Goal: Communication & Community: Answer question/provide support

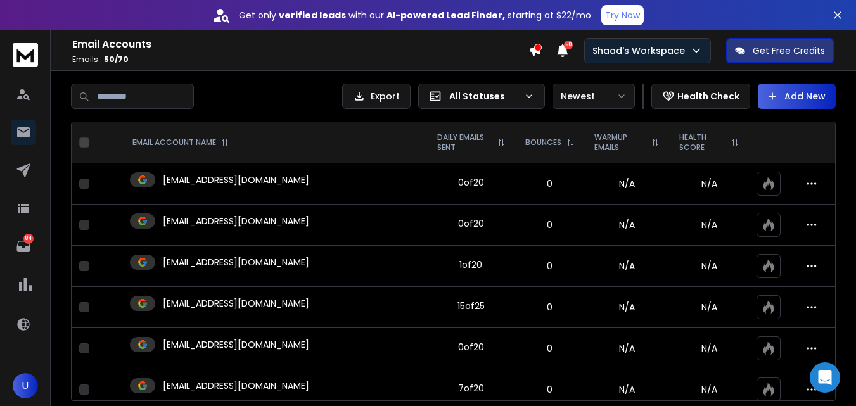
click at [611, 61] on button "Shaad's Workspace" at bounding box center [647, 50] width 127 height 25
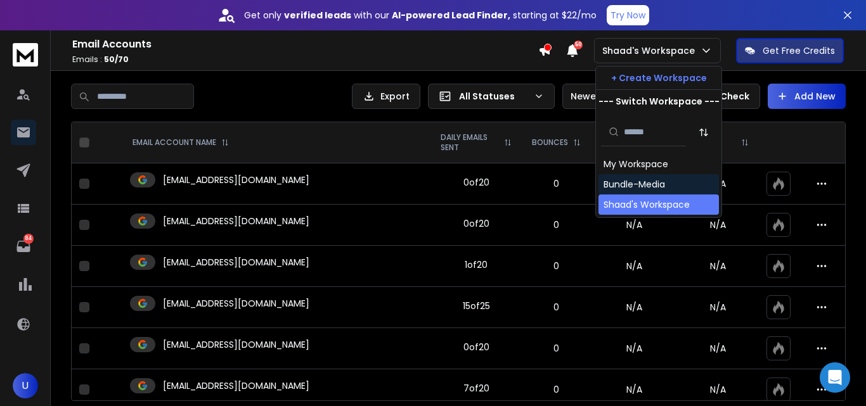
click at [618, 186] on div "Bundle-Media" at bounding box center [633, 184] width 61 height 13
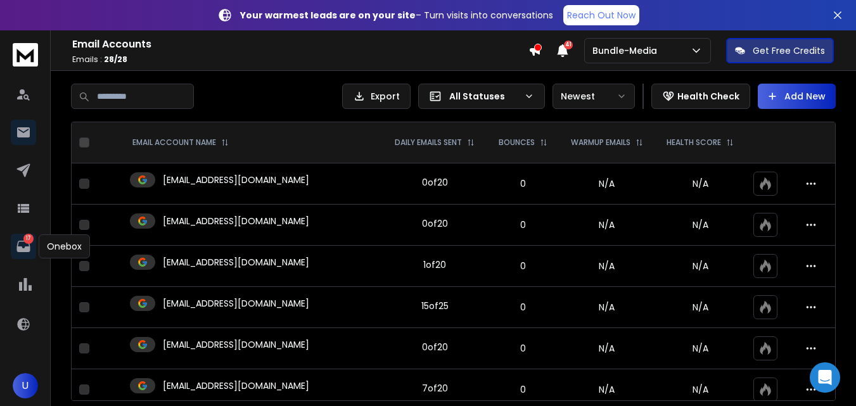
click at [20, 248] on icon at bounding box center [22, 246] width 13 height 11
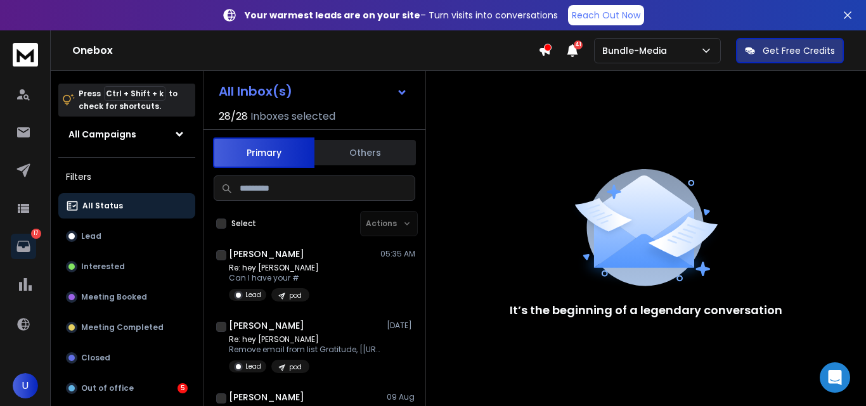
scroll to position [218, 0]
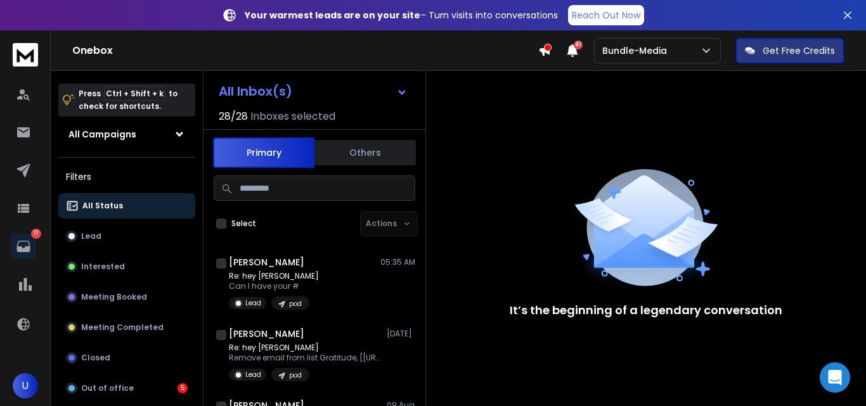
click at [357, 296] on div "Re: hey Mehgan Can I have your # Lead pod" at bounding box center [322, 290] width 186 height 39
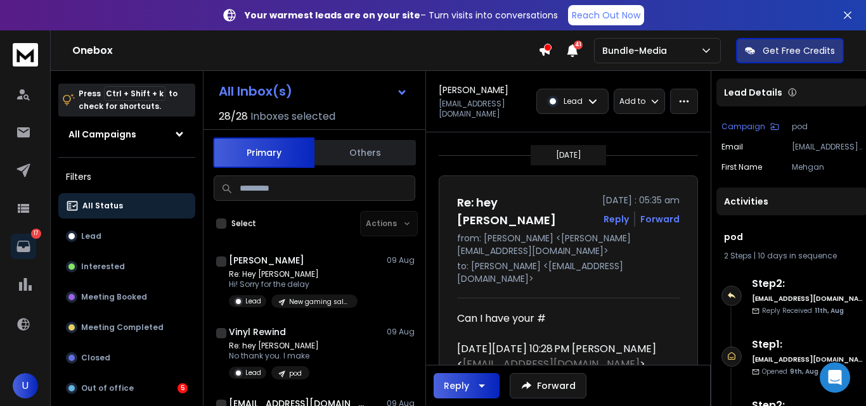
scroll to position [365, 0]
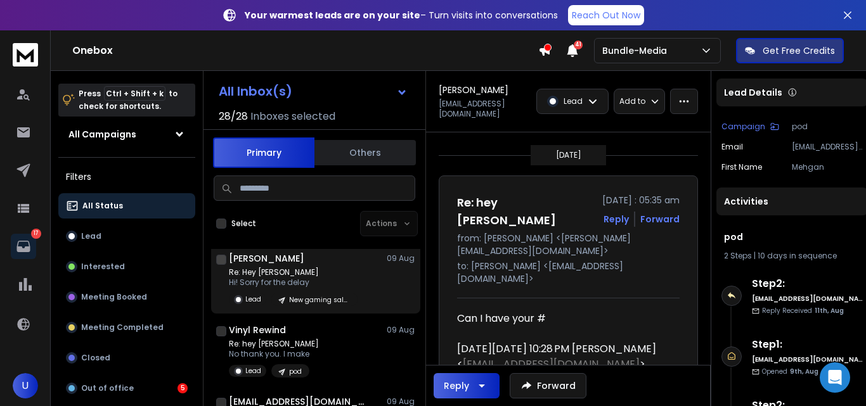
click at [314, 259] on div "Wifies [DATE]" at bounding box center [322, 258] width 186 height 13
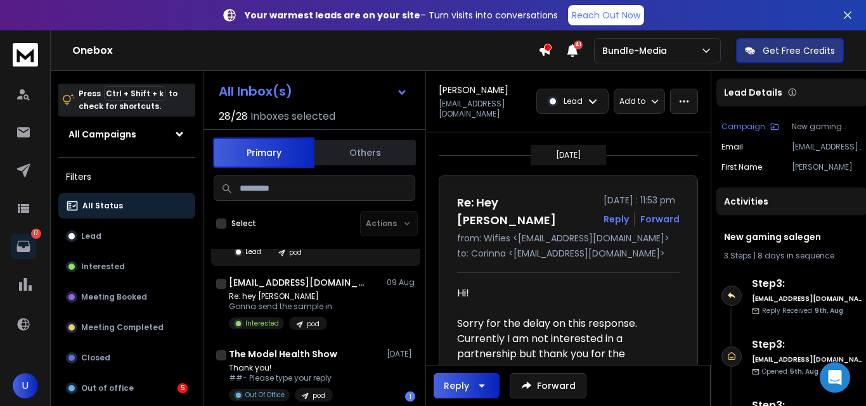
scroll to position [485, 0]
click at [328, 326] on div "Interested pod" at bounding box center [280, 322] width 103 height 13
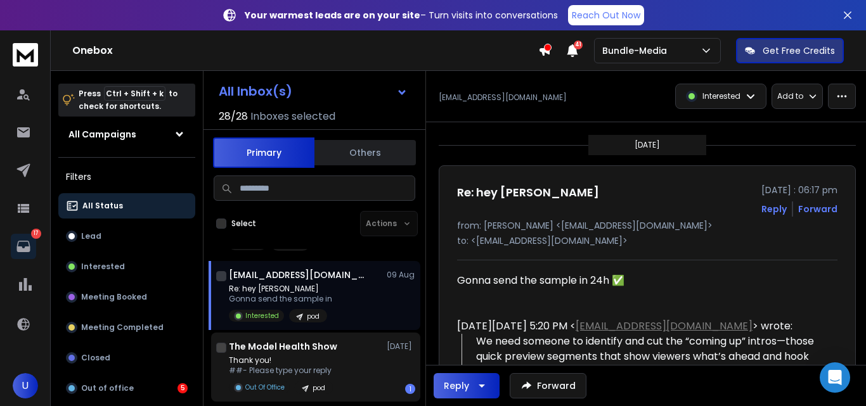
scroll to position [491, 0]
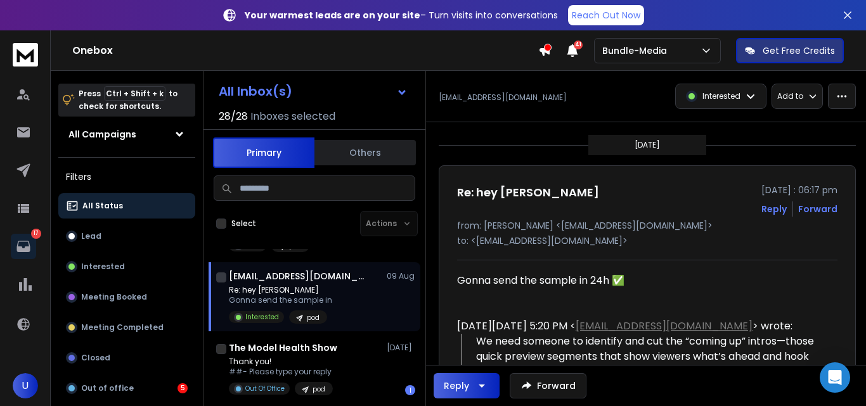
click at [449, 386] on div "Reply" at bounding box center [456, 386] width 25 height 13
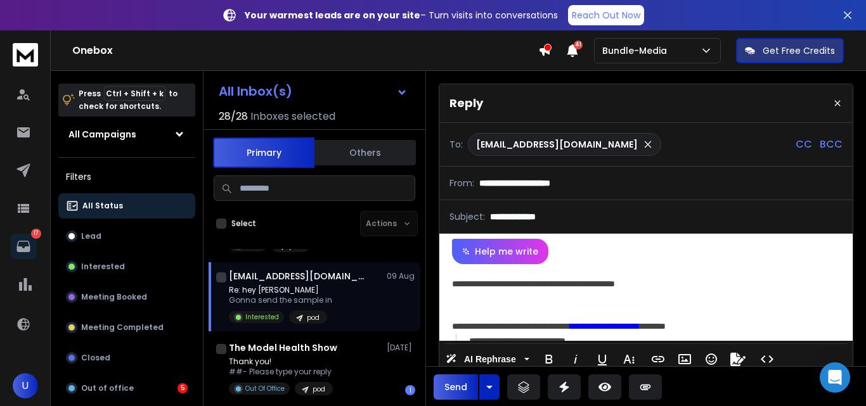
click at [449, 387] on button "Send" at bounding box center [456, 387] width 44 height 25
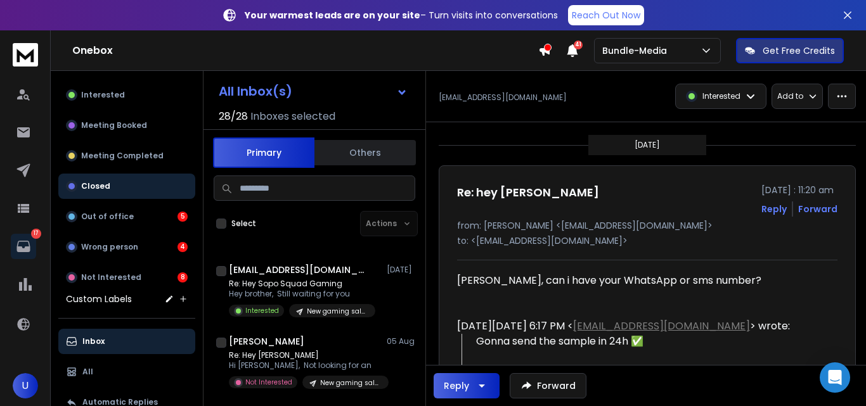
scroll to position [172, 0]
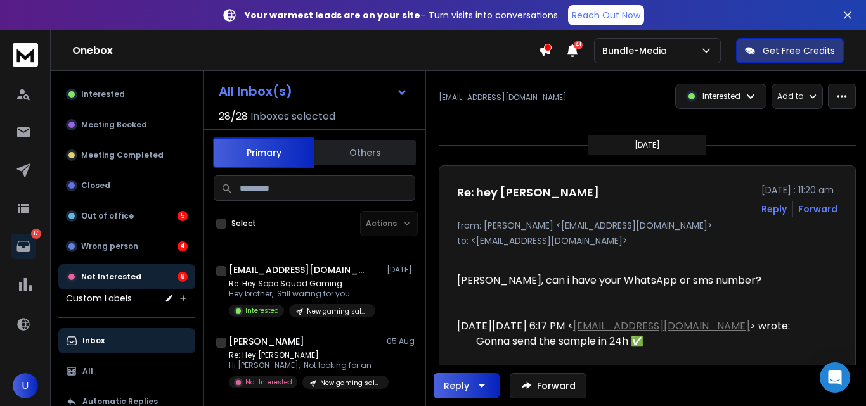
click at [135, 278] on p "Not Interested" at bounding box center [111, 277] width 60 height 10
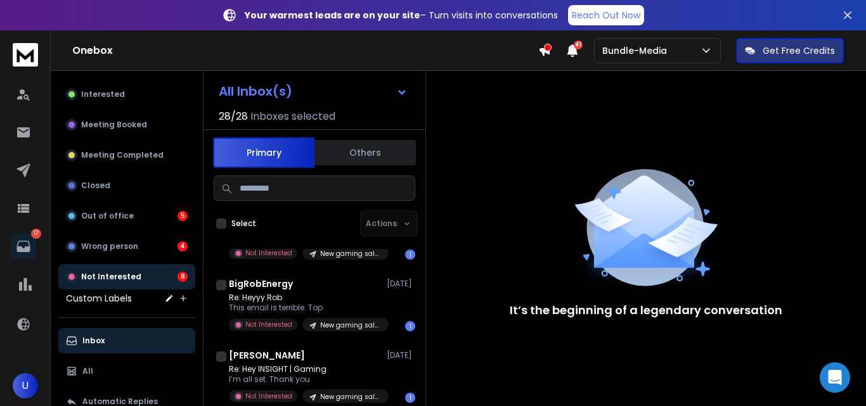
scroll to position [951, 0]
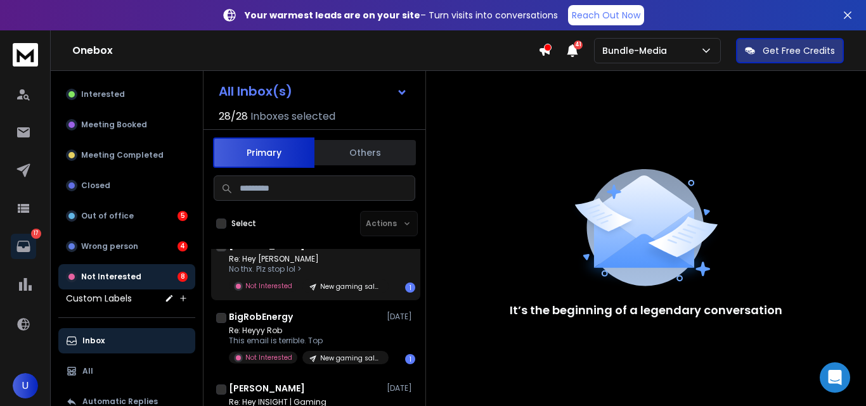
click at [267, 286] on p "Not Interested" at bounding box center [268, 286] width 47 height 10
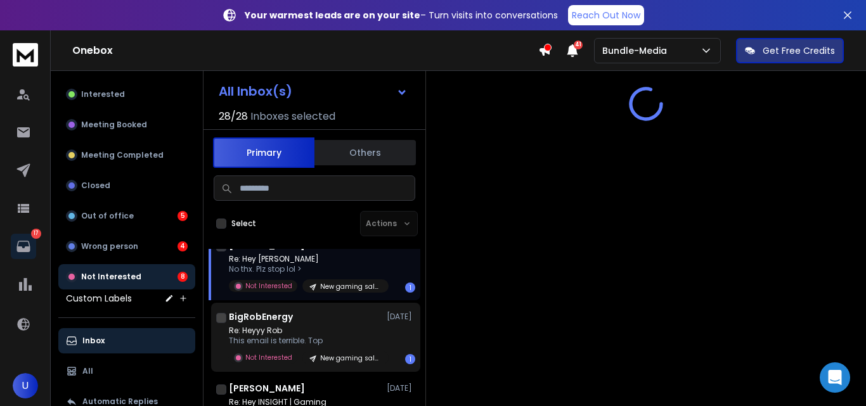
click at [273, 323] on div "BigRobEnergy [DATE] Re: Heyyy [PERSON_NAME] This email is terrible. Top Not Int…" at bounding box center [322, 338] width 186 height 54
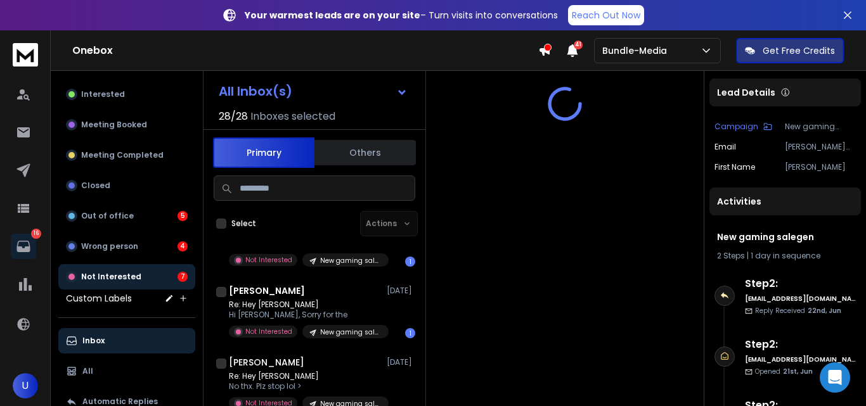
scroll to position [830, 0]
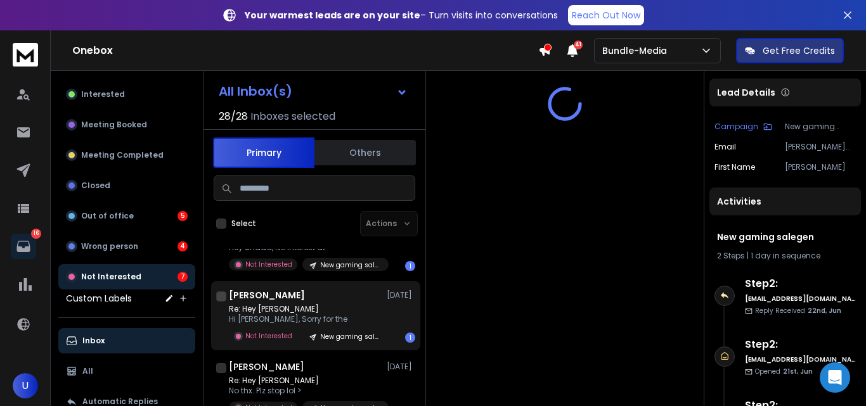
click at [273, 324] on p "Hi [PERSON_NAME], Sorry for the" at bounding box center [305, 319] width 152 height 10
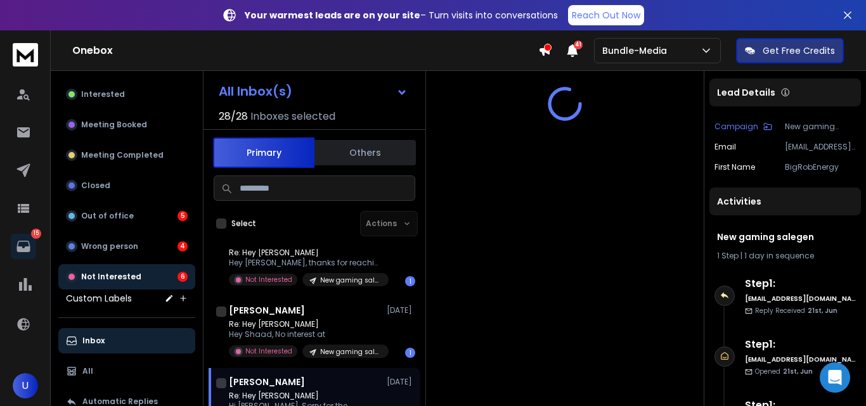
scroll to position [729, 0]
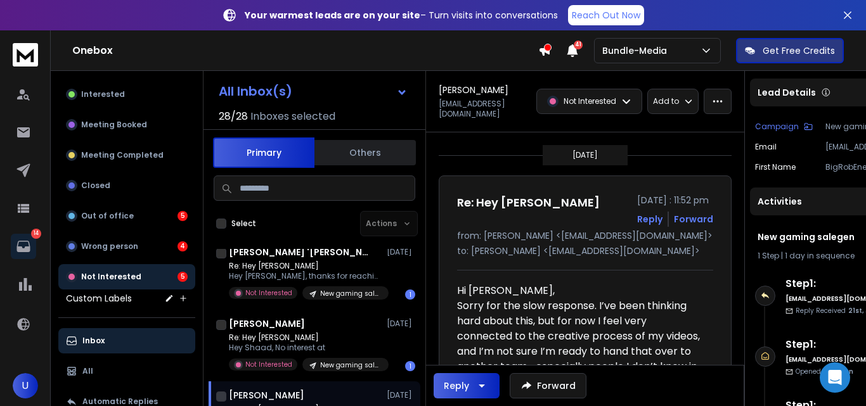
click at [273, 324] on h1 "[PERSON_NAME]" at bounding box center [267, 324] width 76 height 13
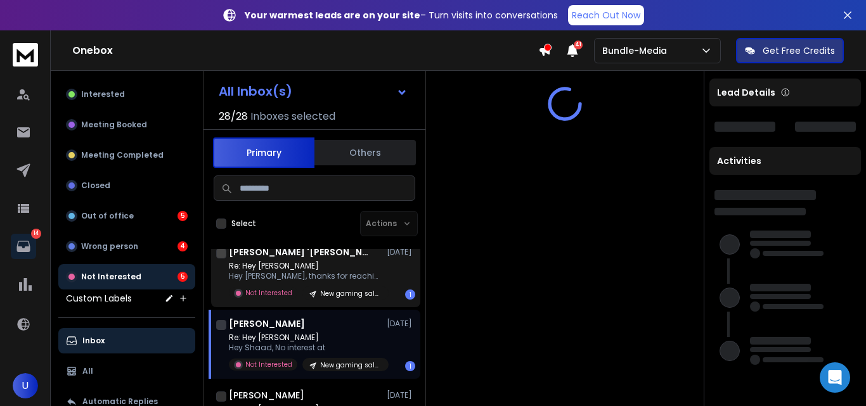
click at [283, 267] on p "Re: Hey [PERSON_NAME]" at bounding box center [305, 266] width 152 height 10
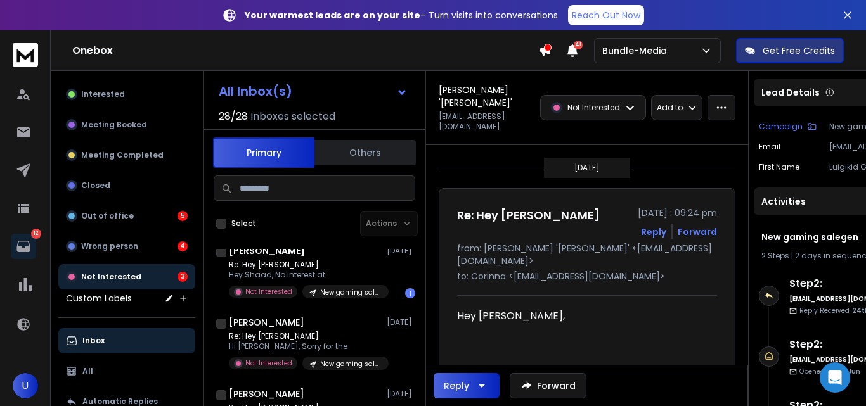
scroll to position [800, 0]
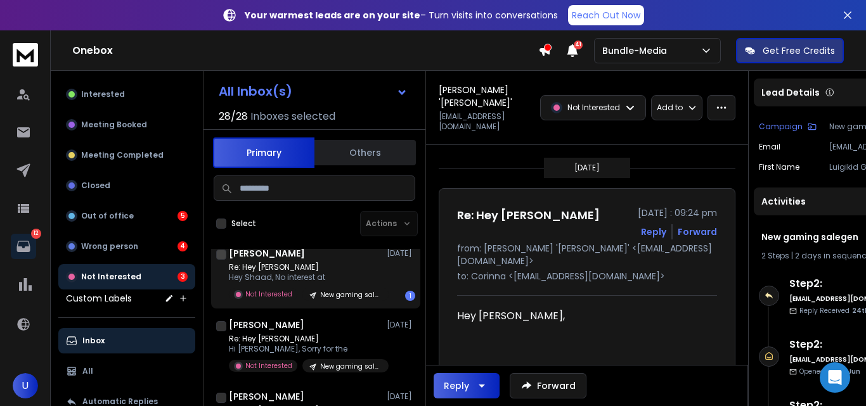
click at [283, 267] on p "Re: Hey [PERSON_NAME]" at bounding box center [305, 267] width 152 height 10
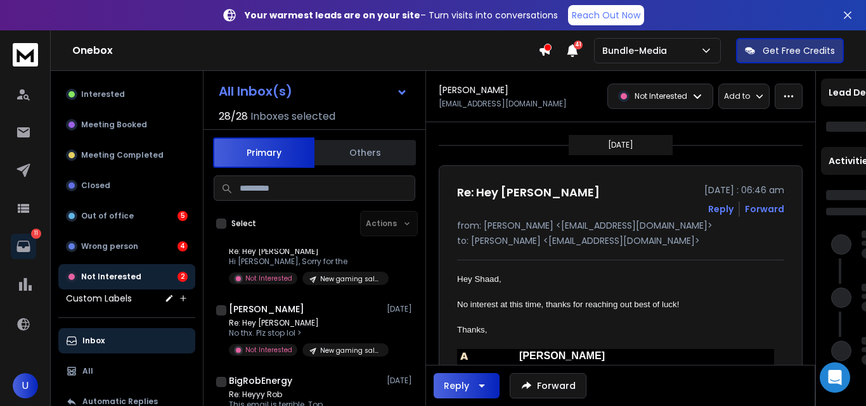
scroll to position [1089, 0]
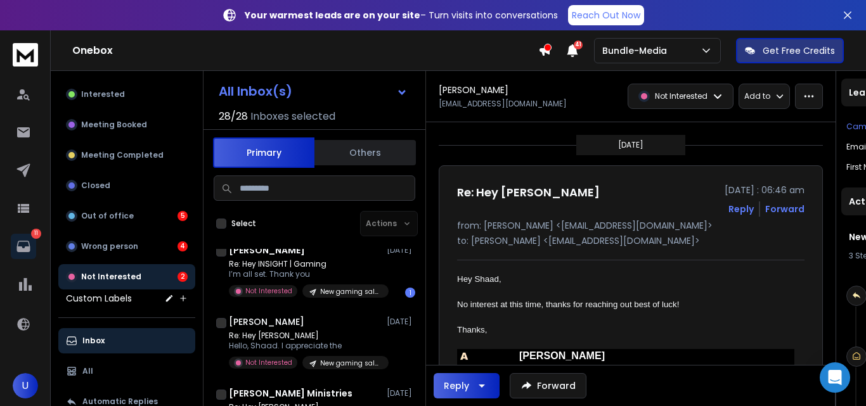
click at [363, 277] on p "I’m all set. Thank you" at bounding box center [305, 274] width 152 height 10
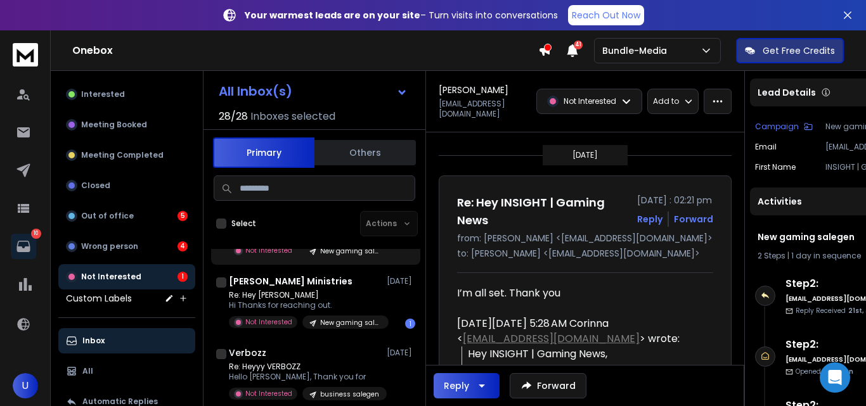
click at [383, 324] on div "New gaming salegen" at bounding box center [345, 322] width 86 height 13
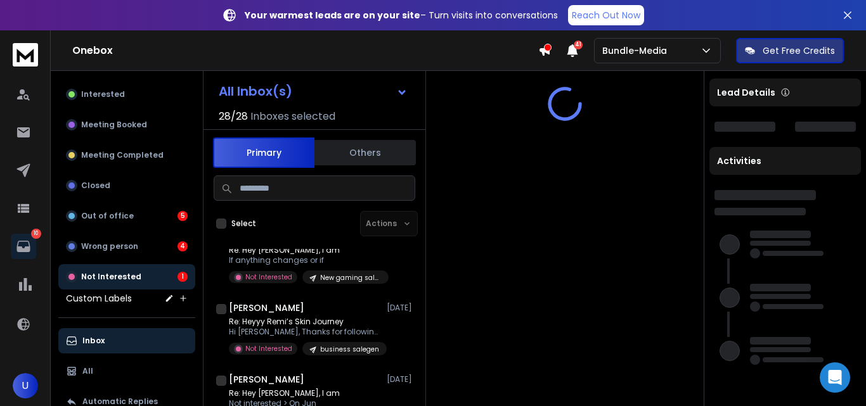
scroll to position [1391, 0]
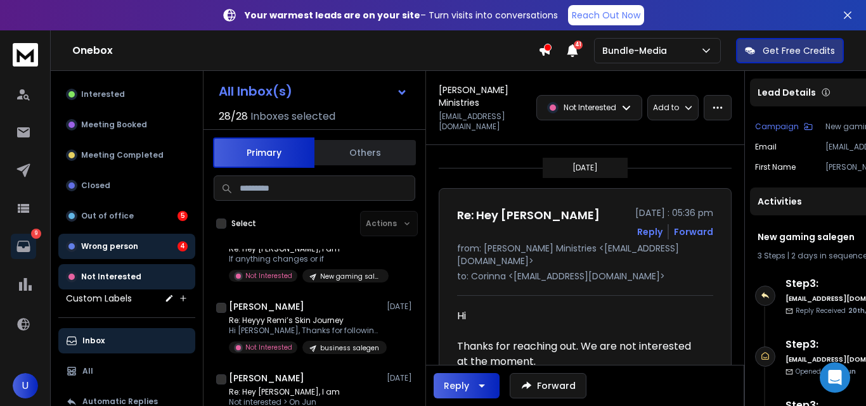
drag, startPoint x: 142, startPoint y: 261, endPoint x: 145, endPoint y: 254, distance: 8.2
click at [145, 254] on div "All Status Lead Interested Meeting Booked Meeting Completed Closed Out of offic…" at bounding box center [126, 155] width 137 height 269
click at [145, 254] on button "Wrong person 4" at bounding box center [126, 246] width 137 height 25
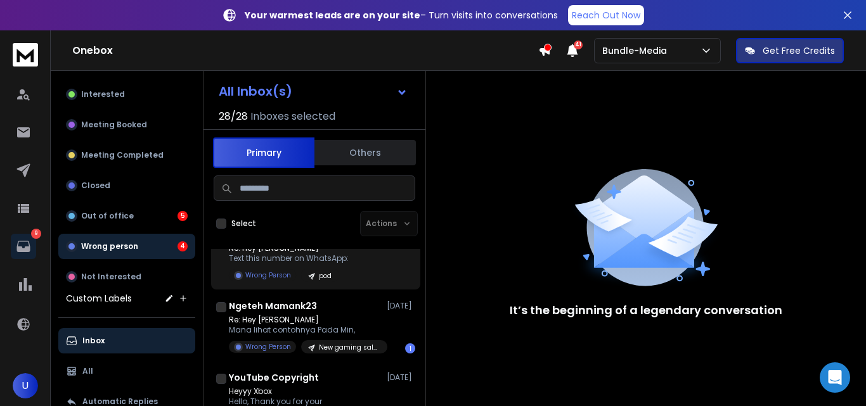
scroll to position [43, 0]
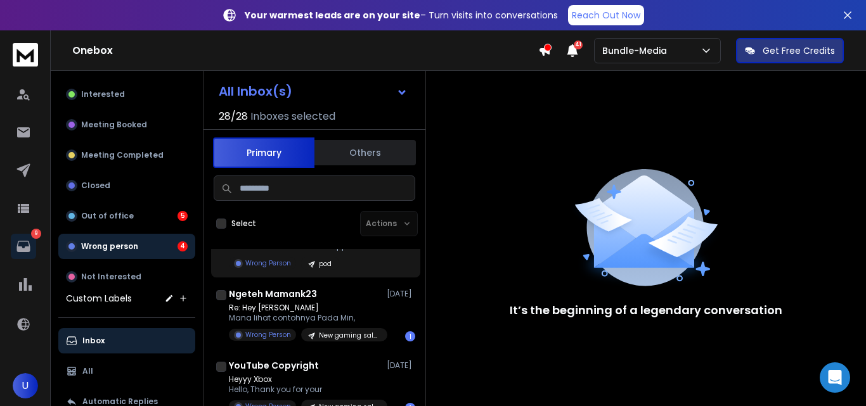
click at [250, 296] on h1 "Ngeteh Mamank23" at bounding box center [273, 294] width 88 height 13
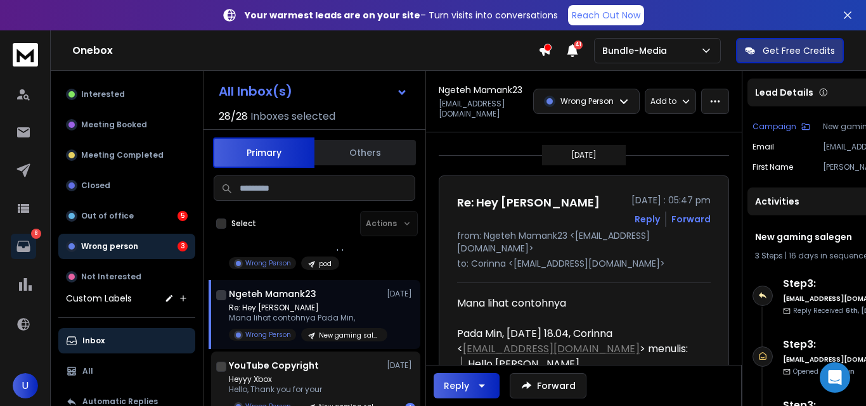
click at [354, 379] on p "Heyyy Xbox" at bounding box center [305, 380] width 152 height 10
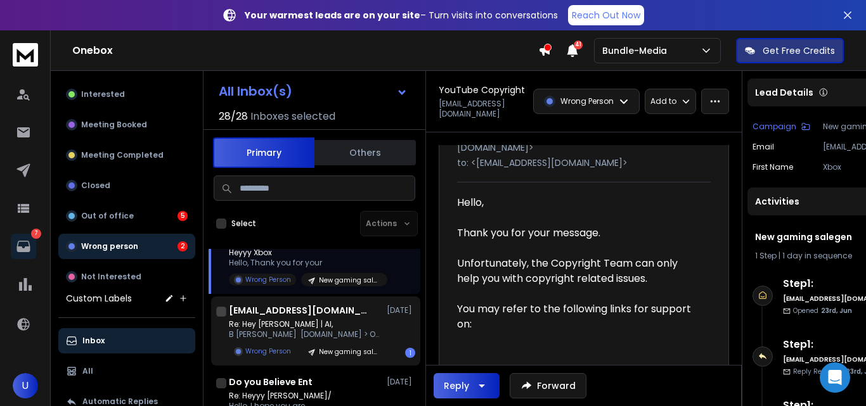
scroll to position [172, 0]
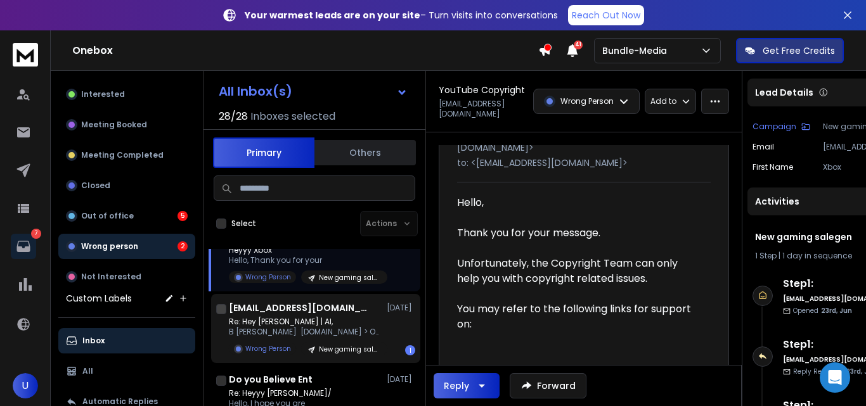
click at [351, 349] on p "New gaming salegen" at bounding box center [349, 350] width 61 height 10
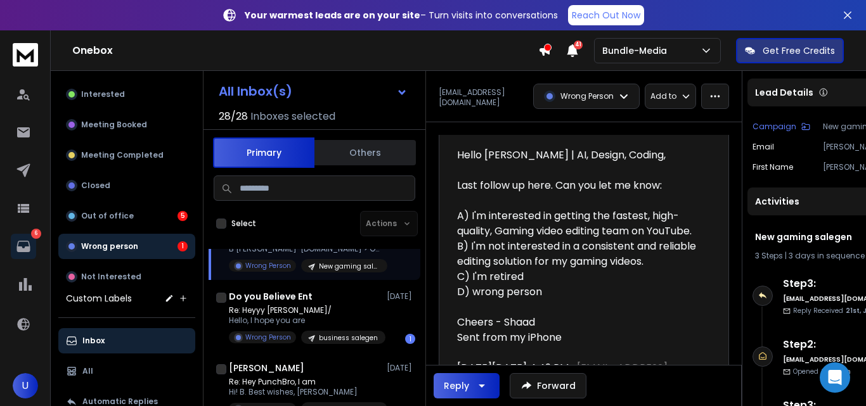
scroll to position [313, 0]
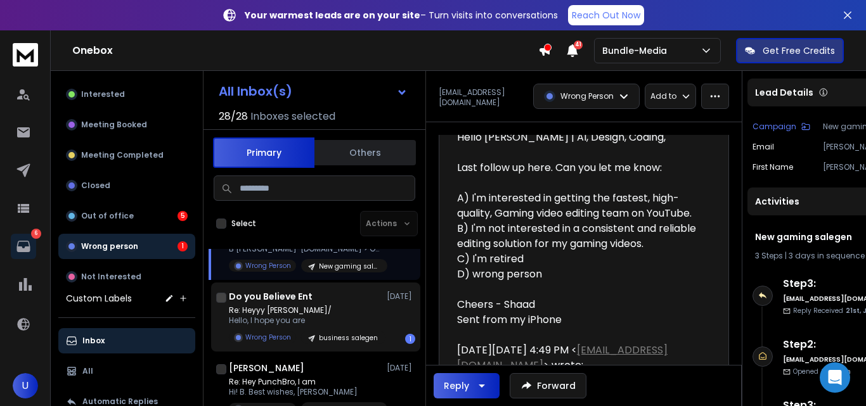
click at [350, 321] on p "Hello, I hope you are" at bounding box center [305, 321] width 152 height 10
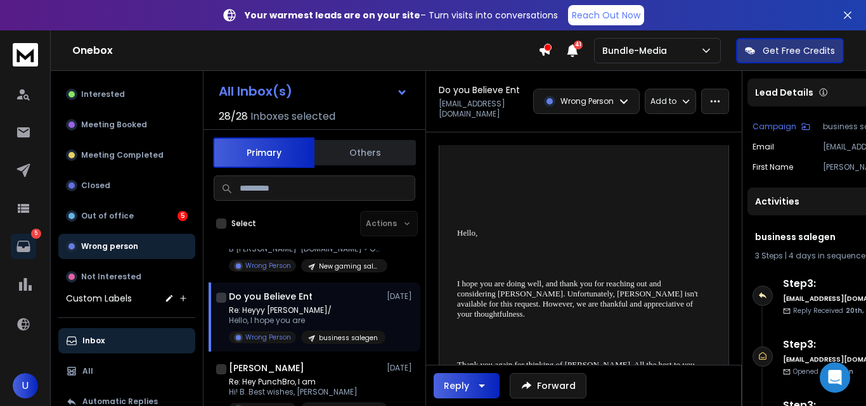
scroll to position [162, 0]
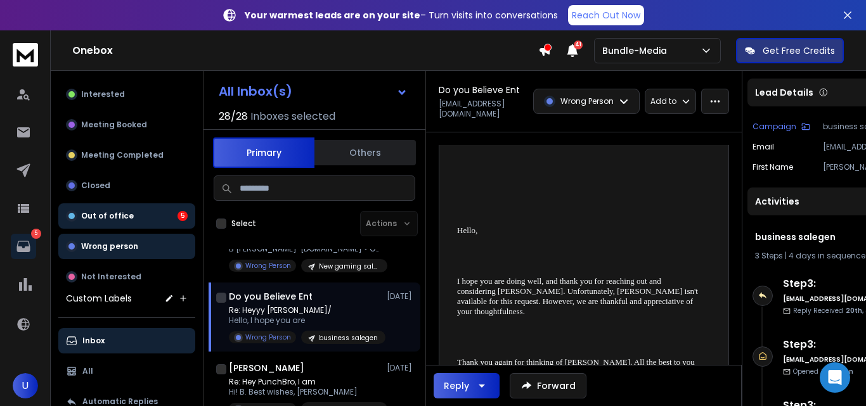
click at [125, 217] on p "Out of office" at bounding box center [107, 216] width 53 height 10
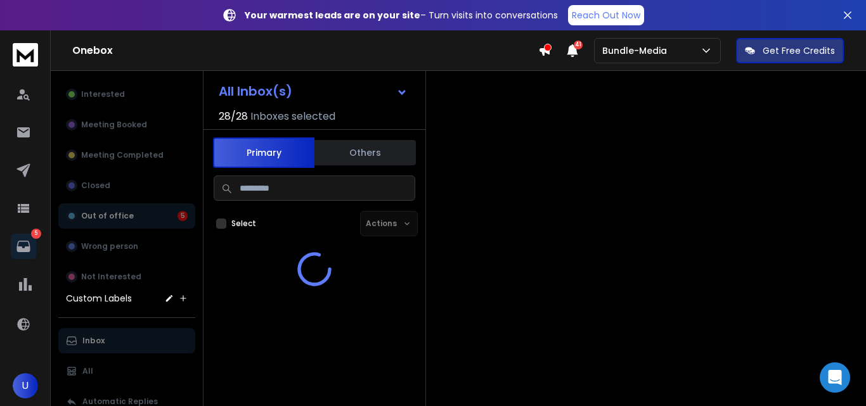
scroll to position [0, 0]
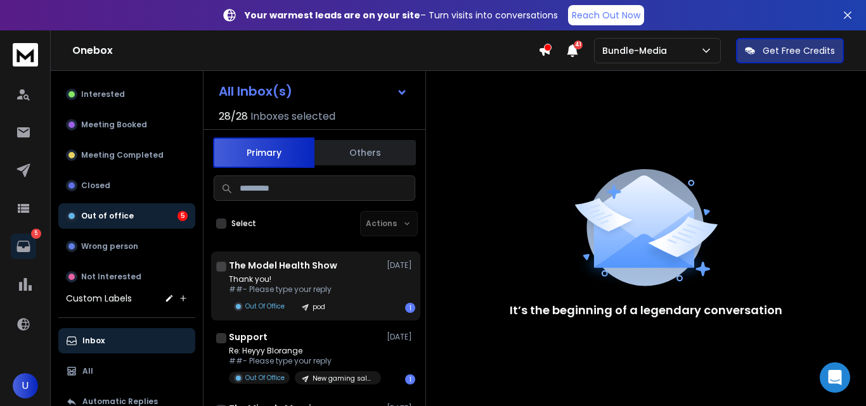
click at [361, 276] on div "Thank you! ##- Please type your reply Out Of Office pod 1" at bounding box center [322, 293] width 186 height 39
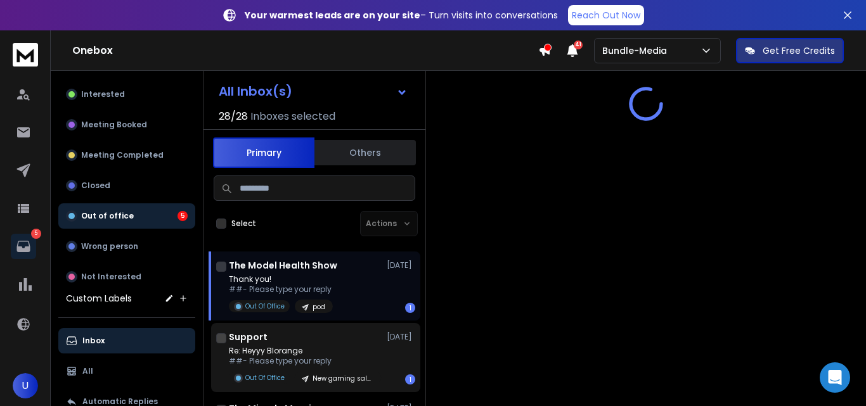
click at [331, 342] on div "Support [DATE]" at bounding box center [322, 337] width 186 height 13
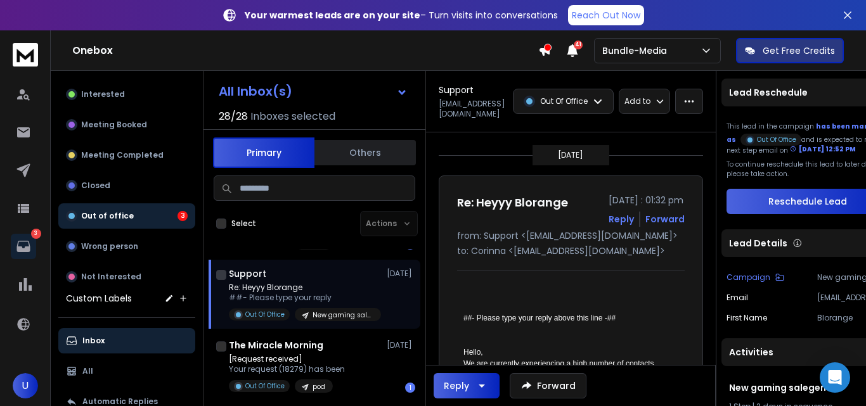
scroll to position [82, 0]
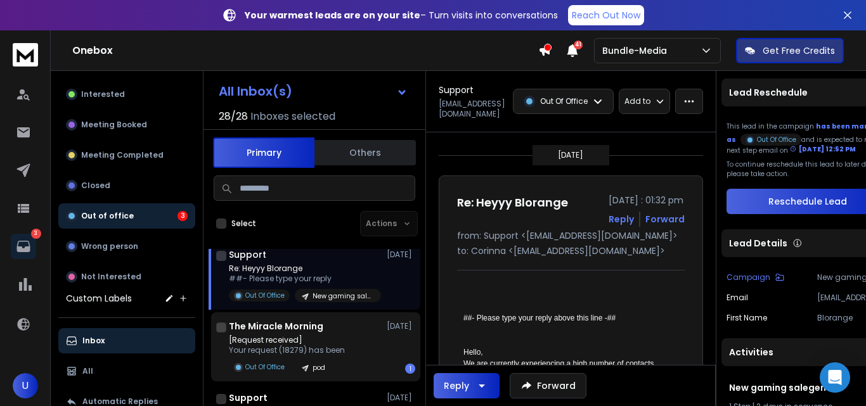
click at [331, 343] on p "[Request received]" at bounding box center [287, 340] width 116 height 10
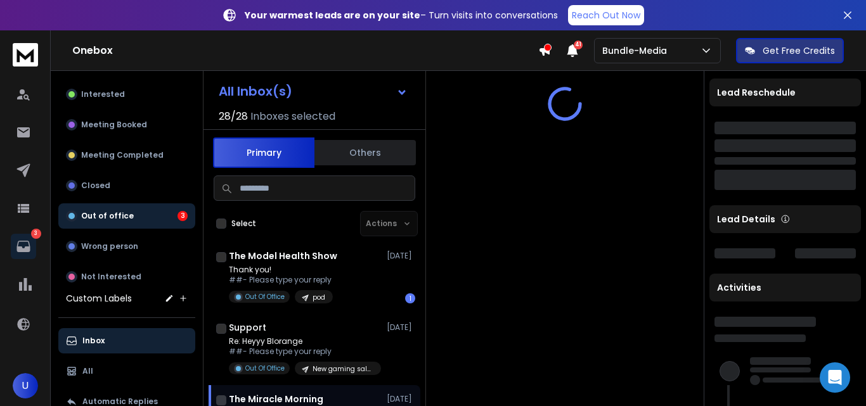
scroll to position [0, 0]
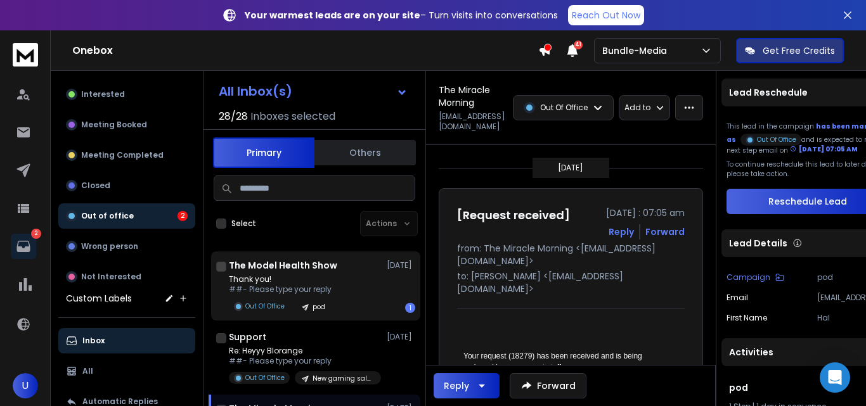
click at [368, 291] on div "Thank you! ##- Please type your reply Out Of Office pod 1" at bounding box center [322, 293] width 186 height 39
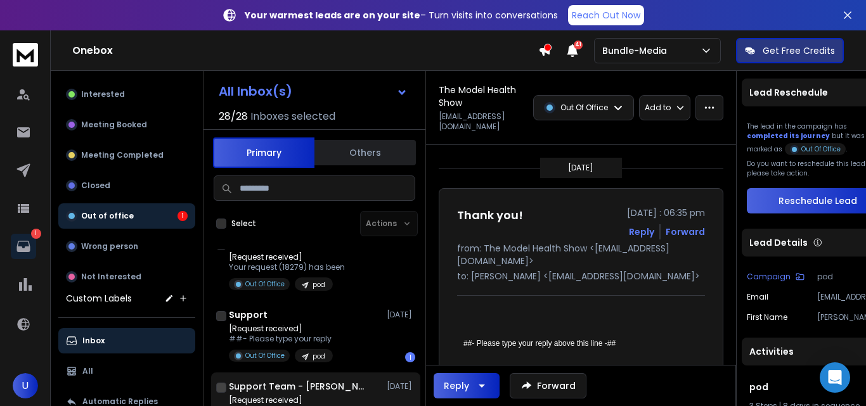
scroll to position [160, 0]
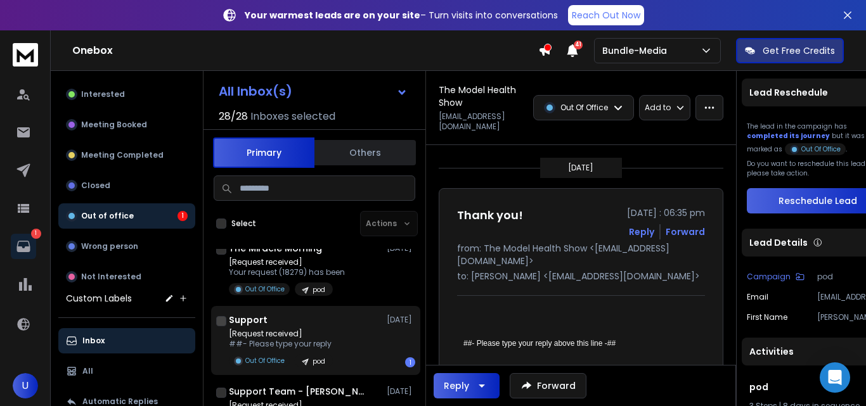
click at [352, 323] on div "Support [DATE]" at bounding box center [322, 320] width 186 height 13
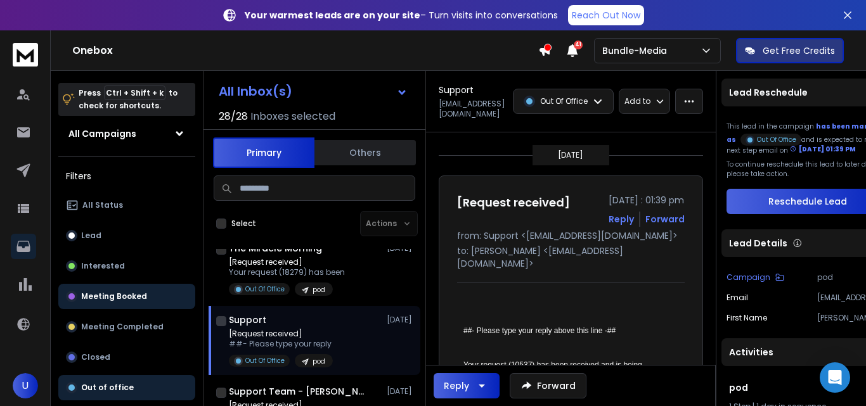
scroll to position [0, 0]
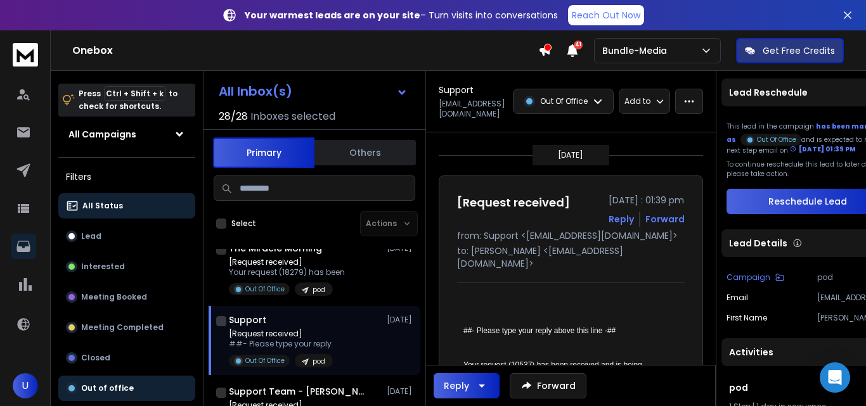
click at [91, 218] on button "All Status" at bounding box center [126, 205] width 137 height 25
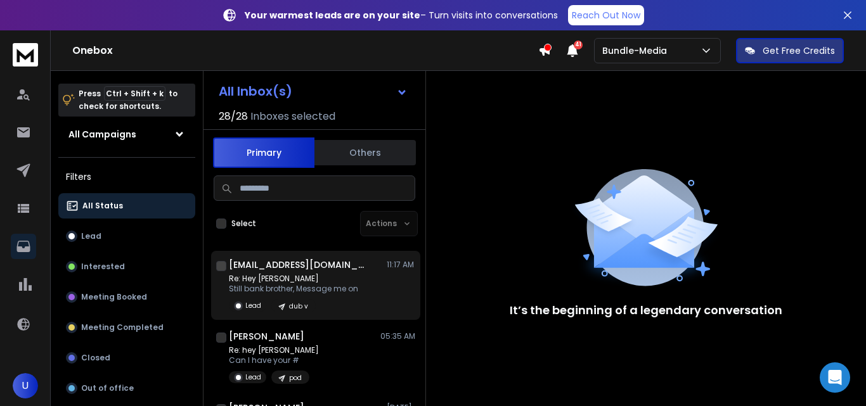
scroll to position [214, 0]
click at [337, 300] on div "Re: Hey [PERSON_NAME] Still bank brother, Message me on Lead dub v" at bounding box center [293, 294] width 129 height 39
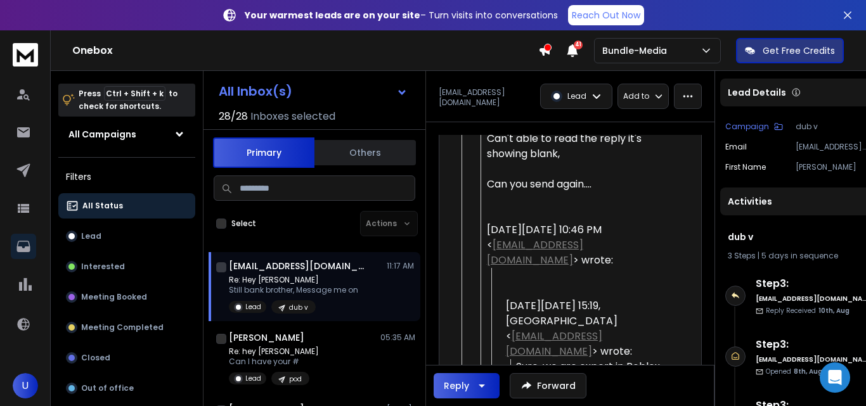
scroll to position [375, 0]
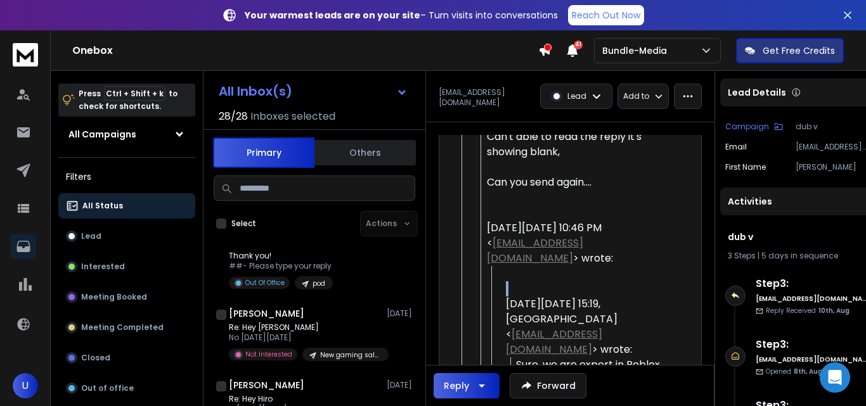
scroll to position [609, 0]
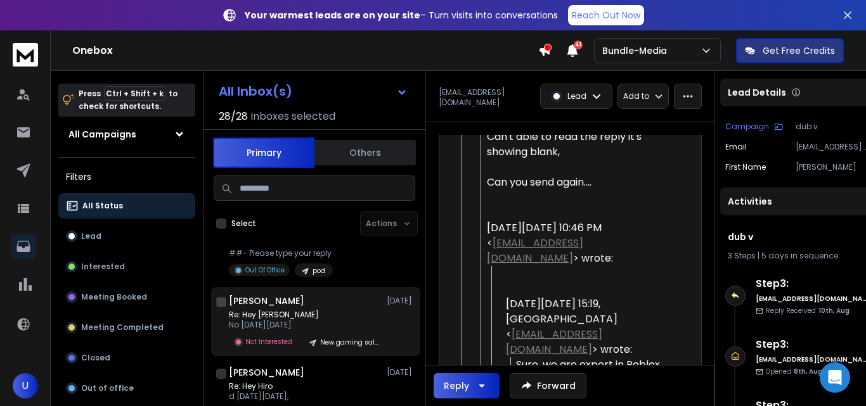
click at [364, 327] on p "No [DATE][DATE]" at bounding box center [305, 325] width 152 height 10
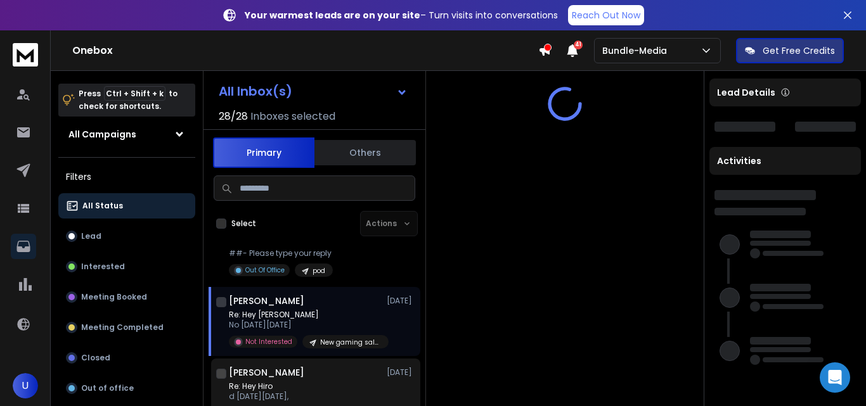
click at [309, 397] on p "d [DATE][DATE]," at bounding box center [288, 397] width 118 height 10
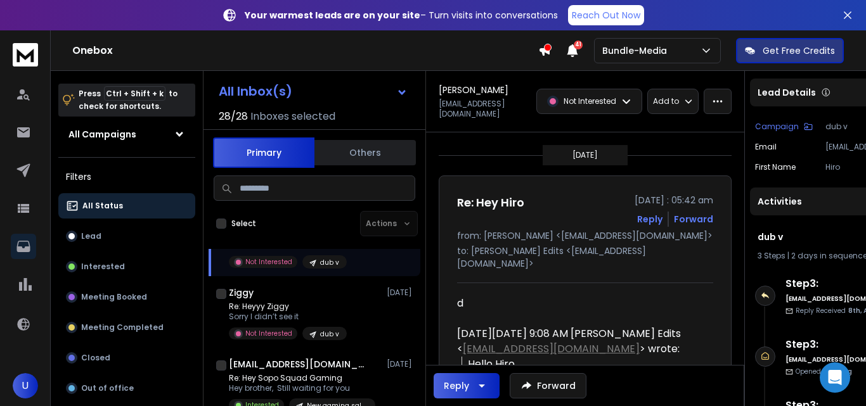
scroll to position [839, 0]
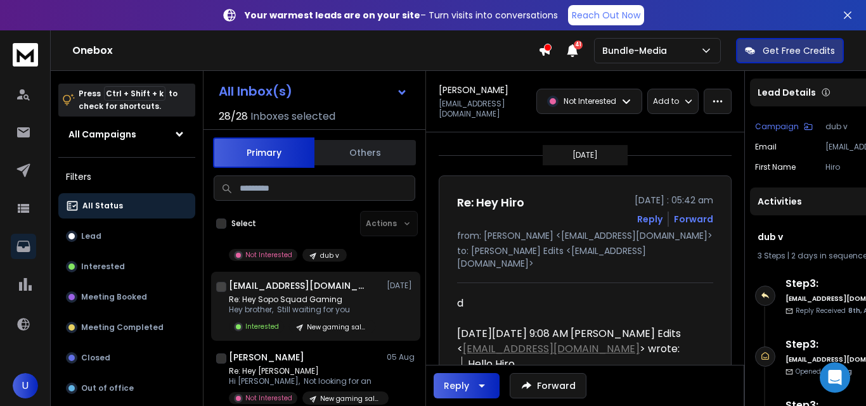
click at [337, 319] on div "Re: Hey Sopo Squad Gaming Hey brother, Still waiting for you Interested New gam…" at bounding box center [302, 314] width 146 height 39
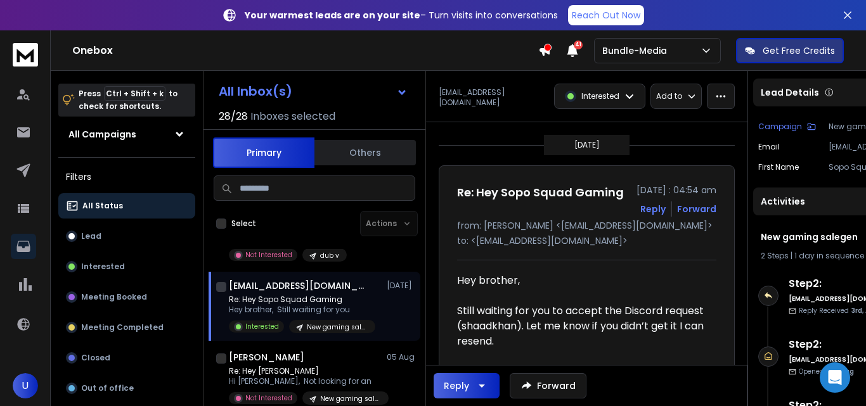
click at [451, 380] on div "Reply" at bounding box center [456, 386] width 25 height 13
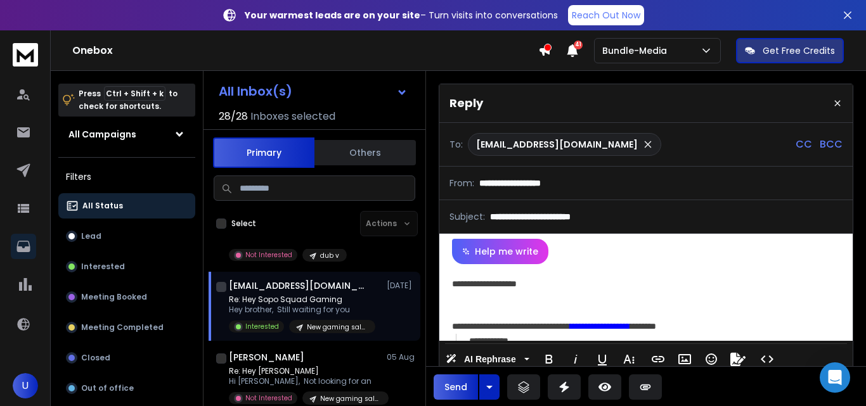
click at [460, 391] on button "Send" at bounding box center [456, 387] width 44 height 25
